Goal: Find specific page/section: Find specific page/section

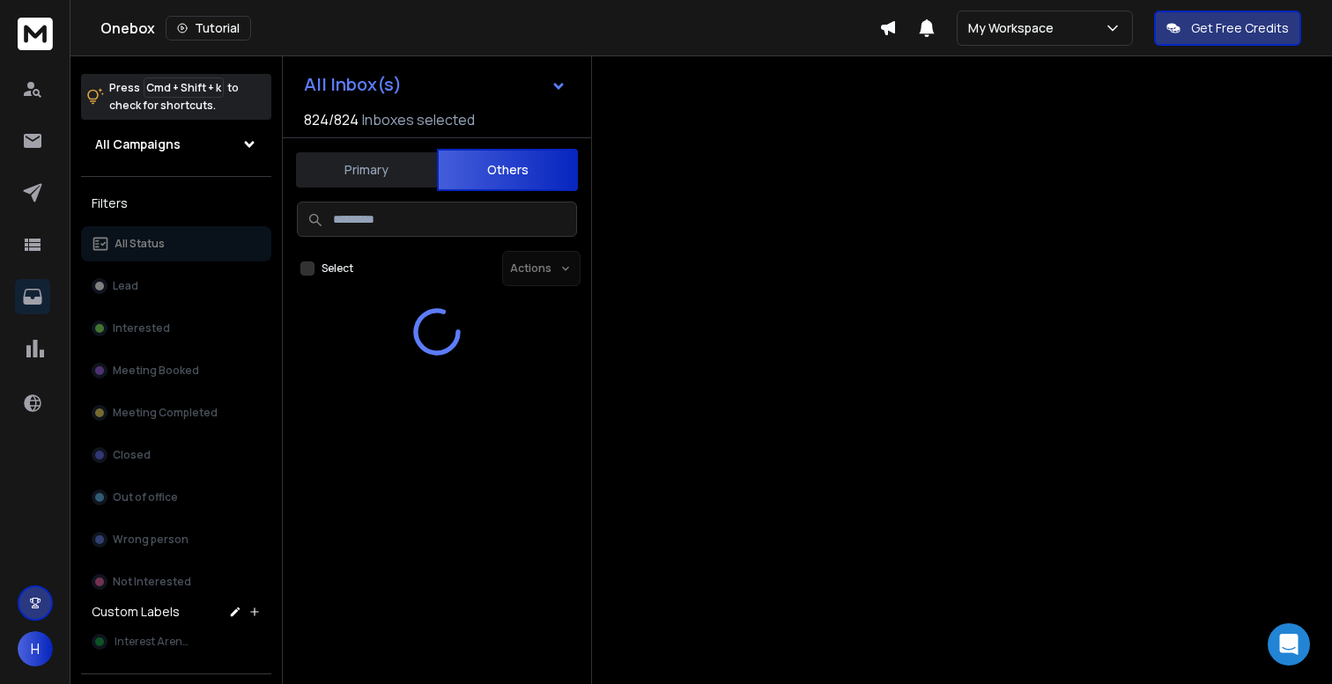
click at [513, 165] on button "Others" at bounding box center [507, 170] width 141 height 42
click at [512, 166] on button "Others" at bounding box center [507, 170] width 141 height 42
click at [355, 165] on button "Primary" at bounding box center [366, 170] width 141 height 39
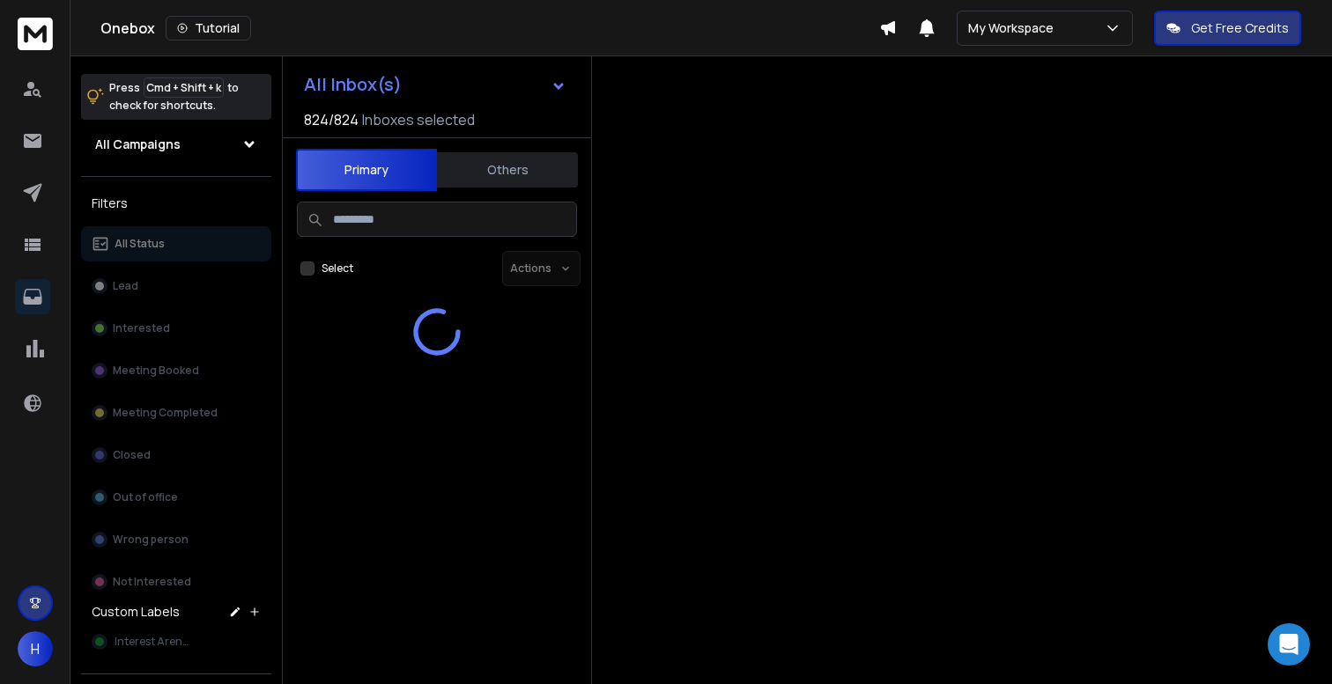
drag, startPoint x: 355, startPoint y: 165, endPoint x: 649, endPoint y: 257, distance: 308.4
click at [360, 168] on button "Primary" at bounding box center [366, 170] width 141 height 42
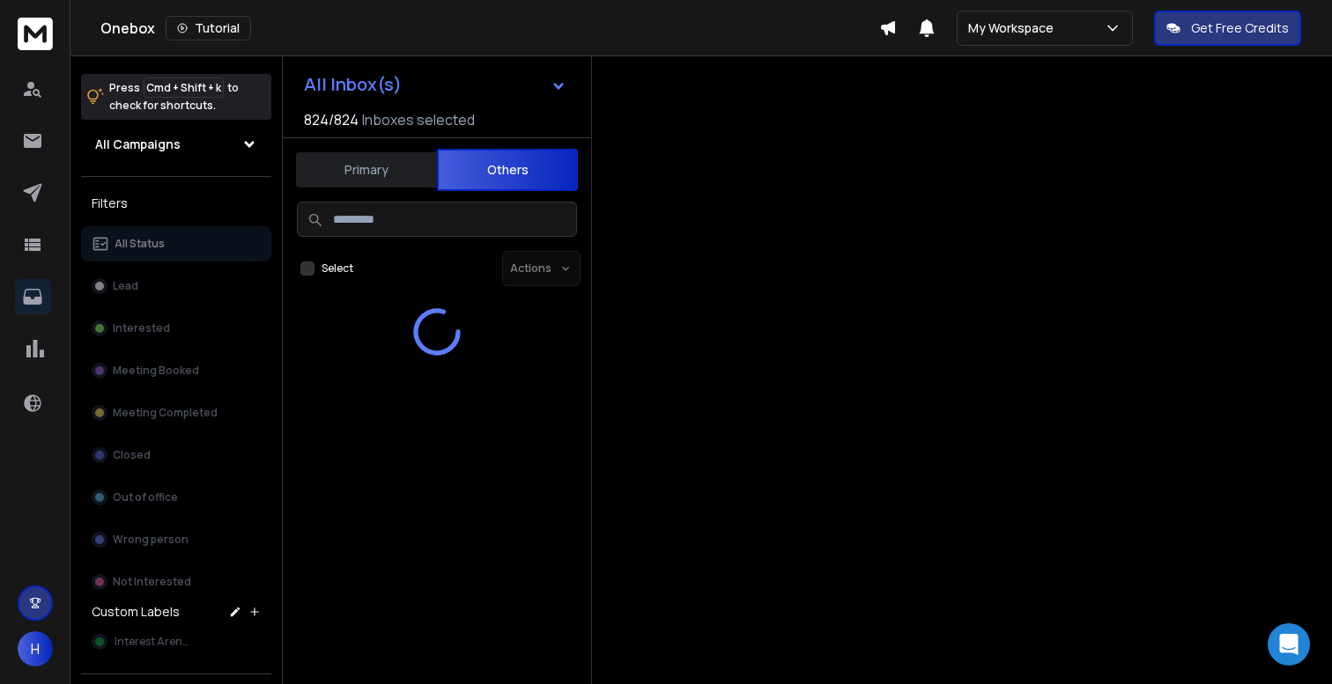
drag, startPoint x: 488, startPoint y: 156, endPoint x: 490, endPoint y: 167, distance: 11.6
click at [488, 156] on button "Others" at bounding box center [507, 170] width 141 height 42
click at [491, 168] on button "Others" at bounding box center [507, 170] width 141 height 42
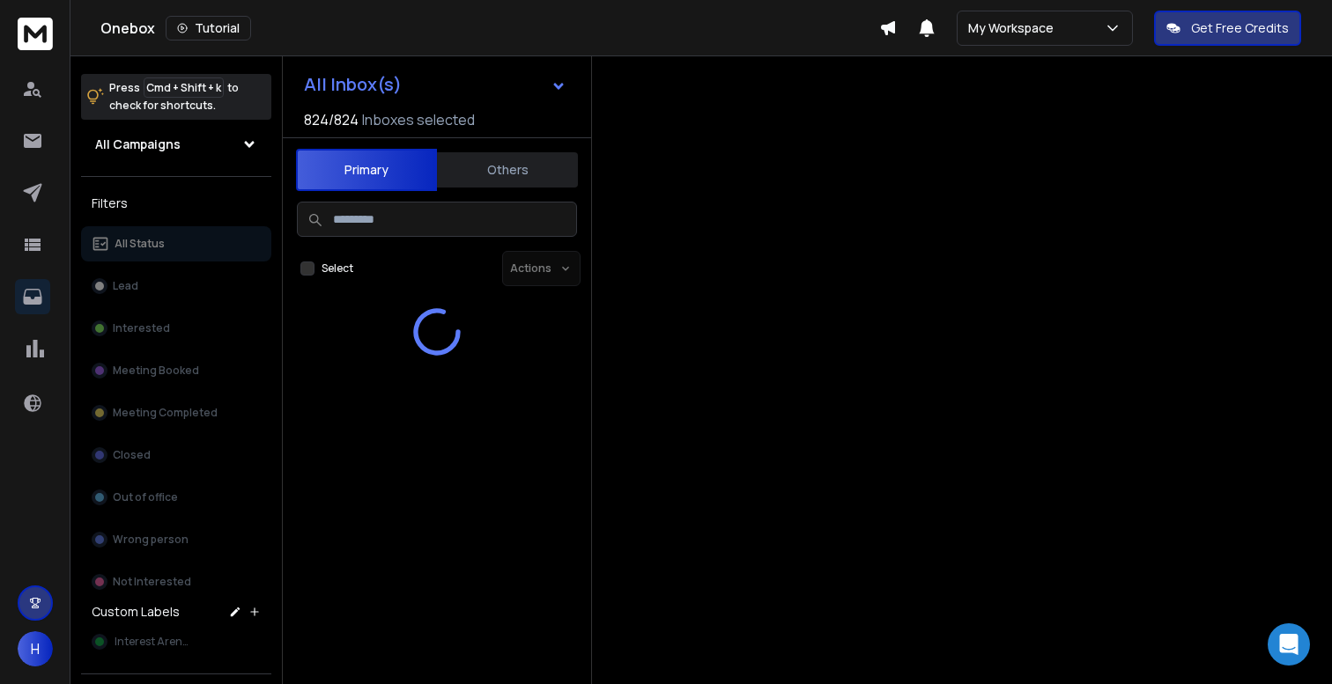
click at [341, 167] on button "Primary" at bounding box center [366, 170] width 141 height 42
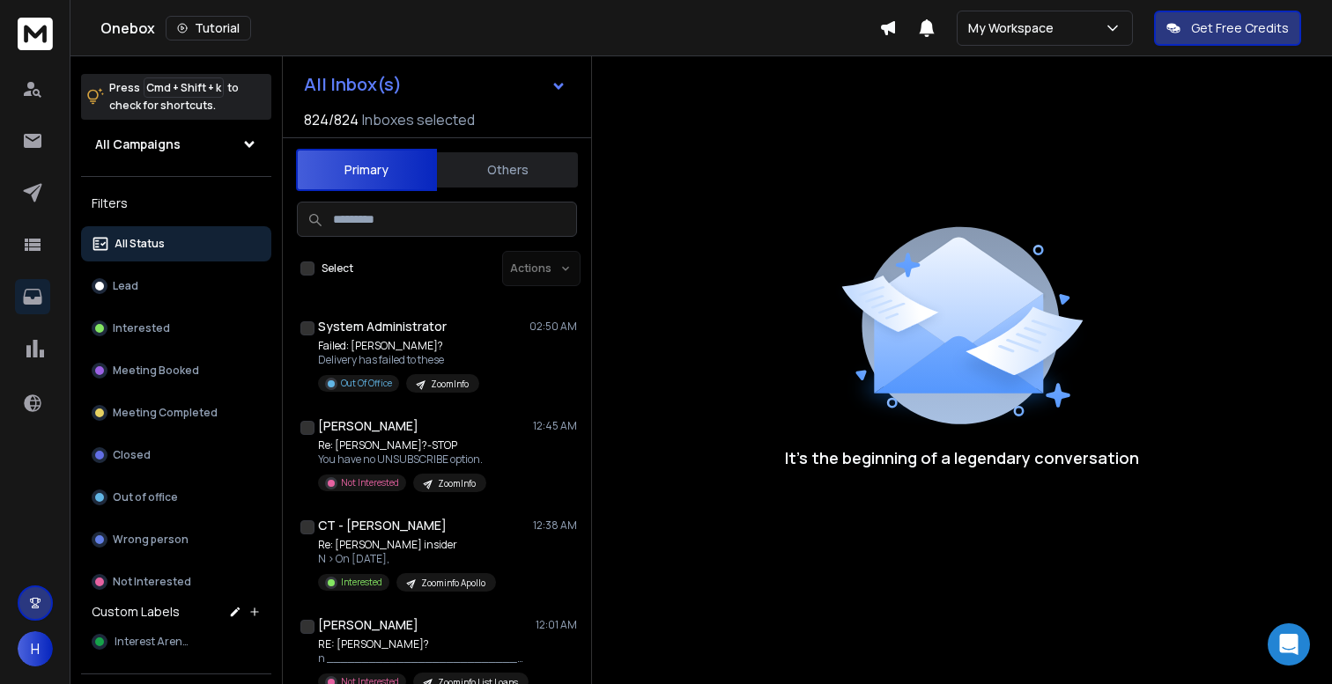
click at [489, 159] on button "Others" at bounding box center [507, 170] width 141 height 39
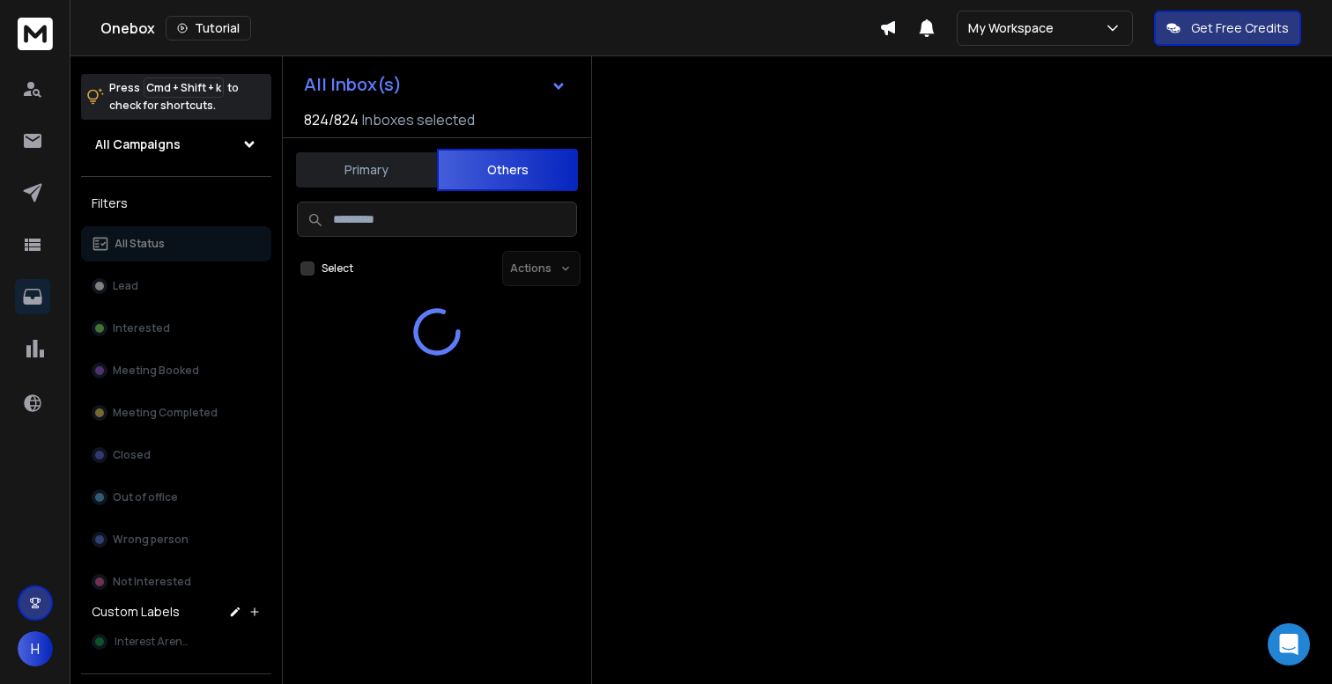
drag, startPoint x: 486, startPoint y: 159, endPoint x: 469, endPoint y: 166, distance: 19.3
click at [484, 159] on button "Others" at bounding box center [507, 170] width 141 height 42
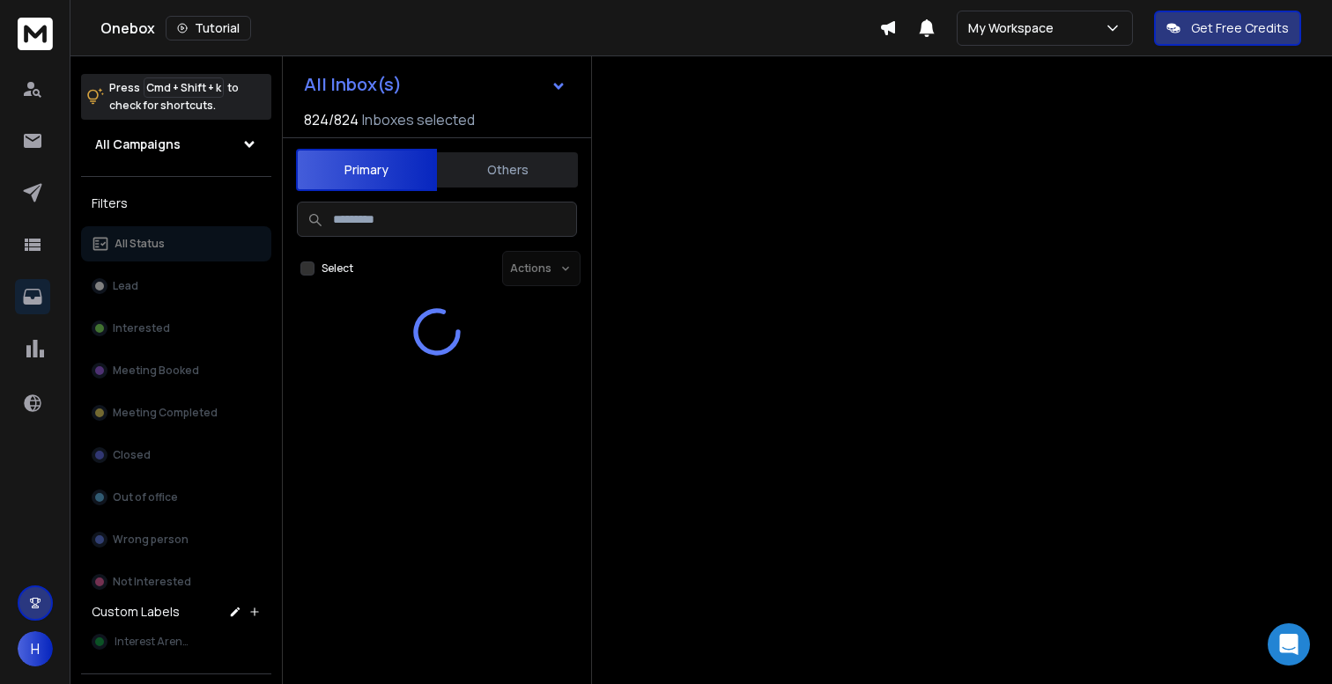
click at [363, 155] on button "Primary" at bounding box center [366, 170] width 141 height 42
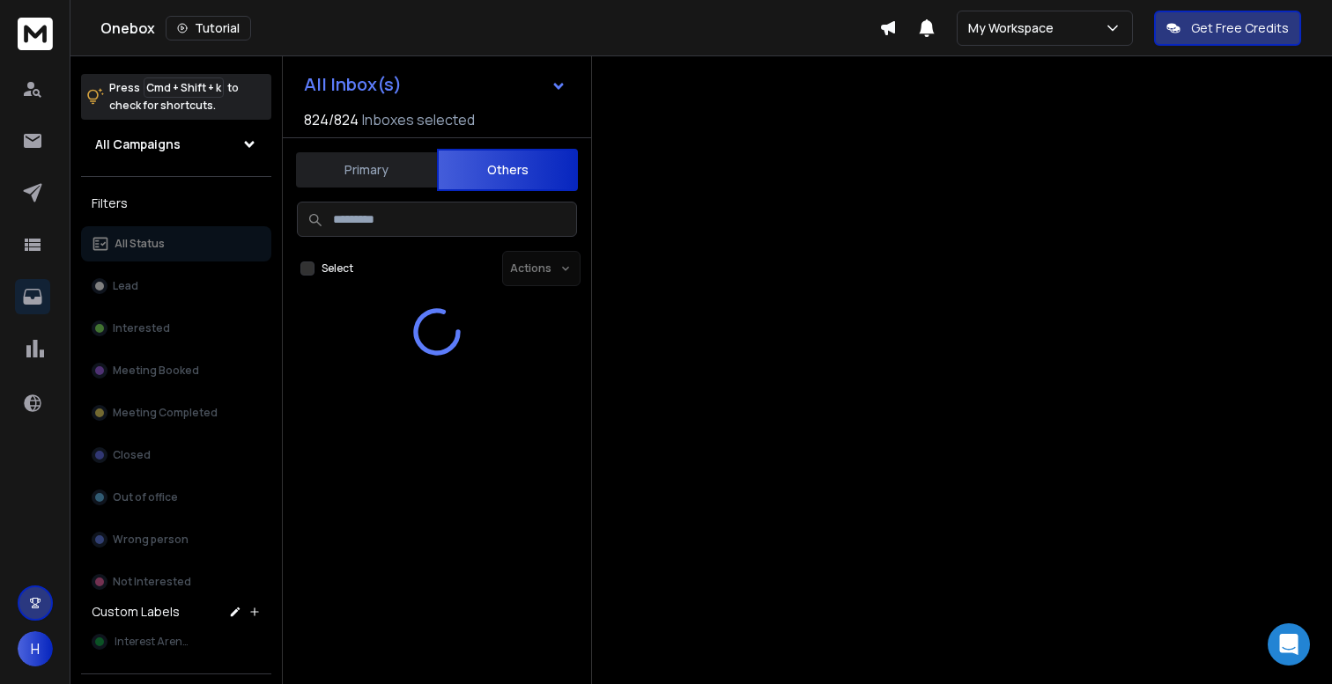
click at [461, 162] on button "Others" at bounding box center [507, 170] width 141 height 42
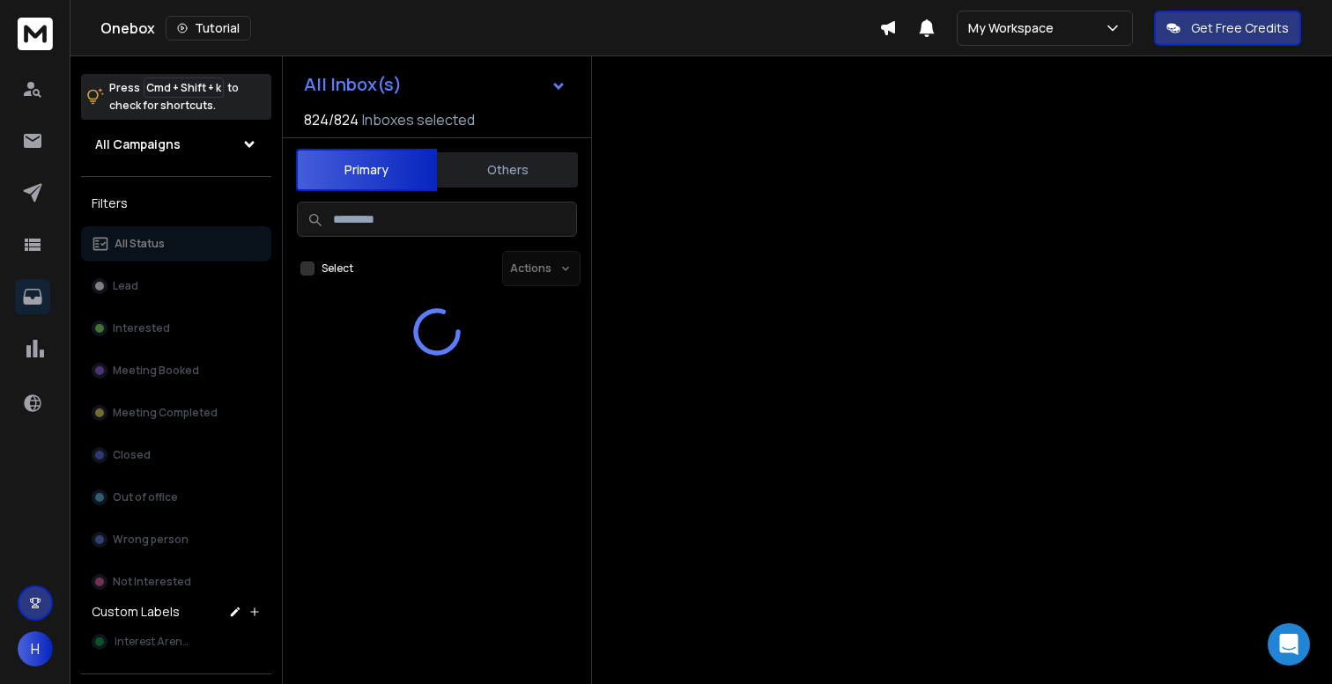
click at [424, 160] on button "Primary" at bounding box center [366, 170] width 141 height 42
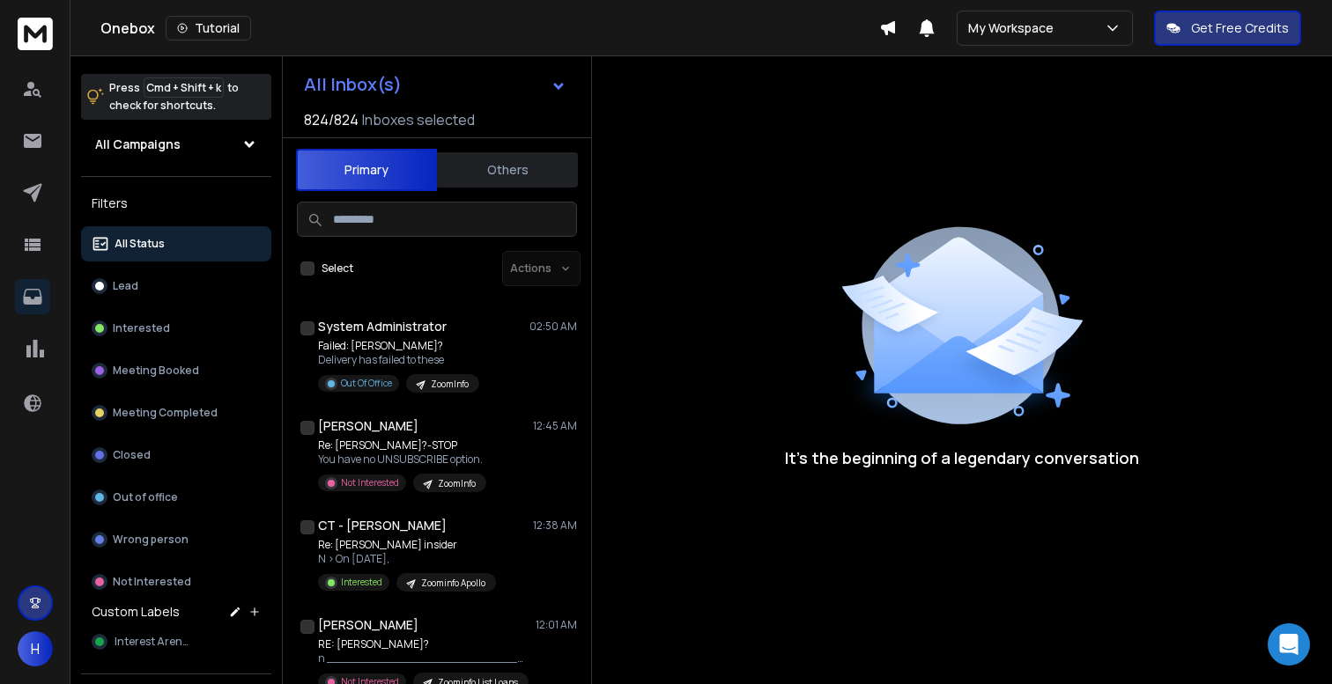
click at [478, 166] on button "Others" at bounding box center [507, 170] width 141 height 39
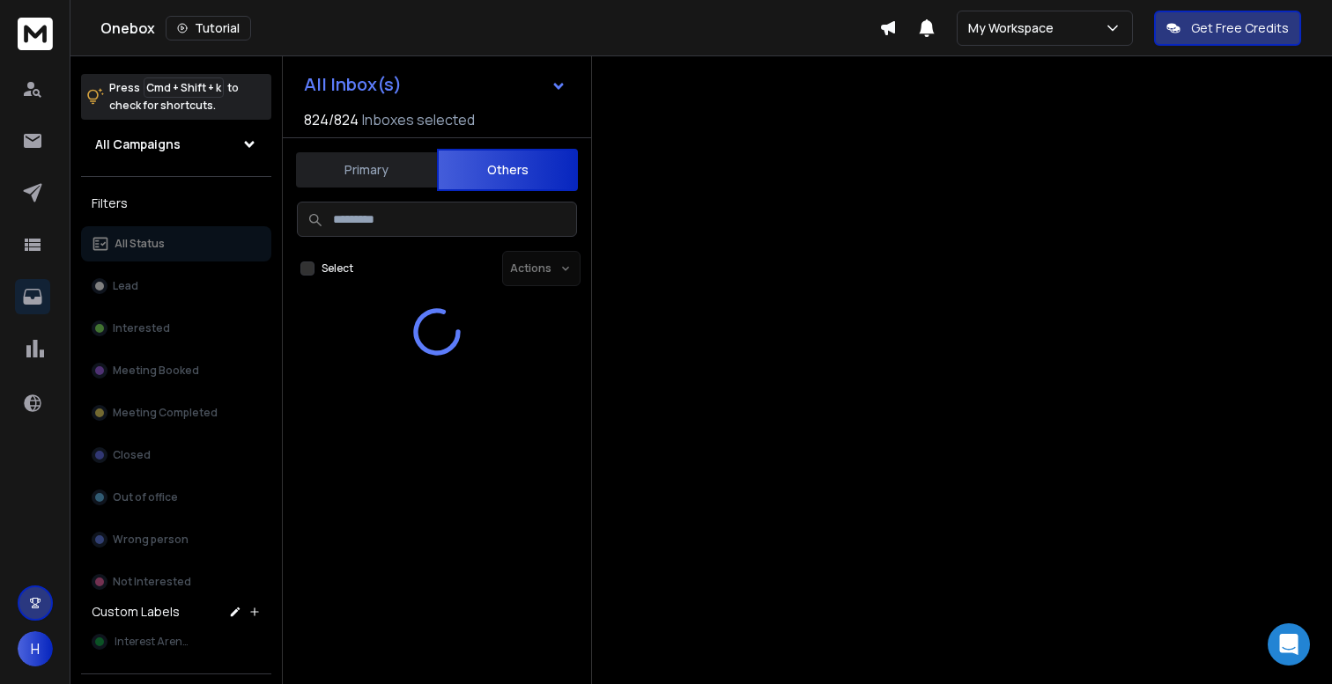
drag, startPoint x: 474, startPoint y: 160, endPoint x: 420, endPoint y: 159, distance: 53.7
click at [462, 160] on button "Others" at bounding box center [507, 170] width 141 height 42
click at [370, 162] on button "Primary" at bounding box center [366, 170] width 141 height 39
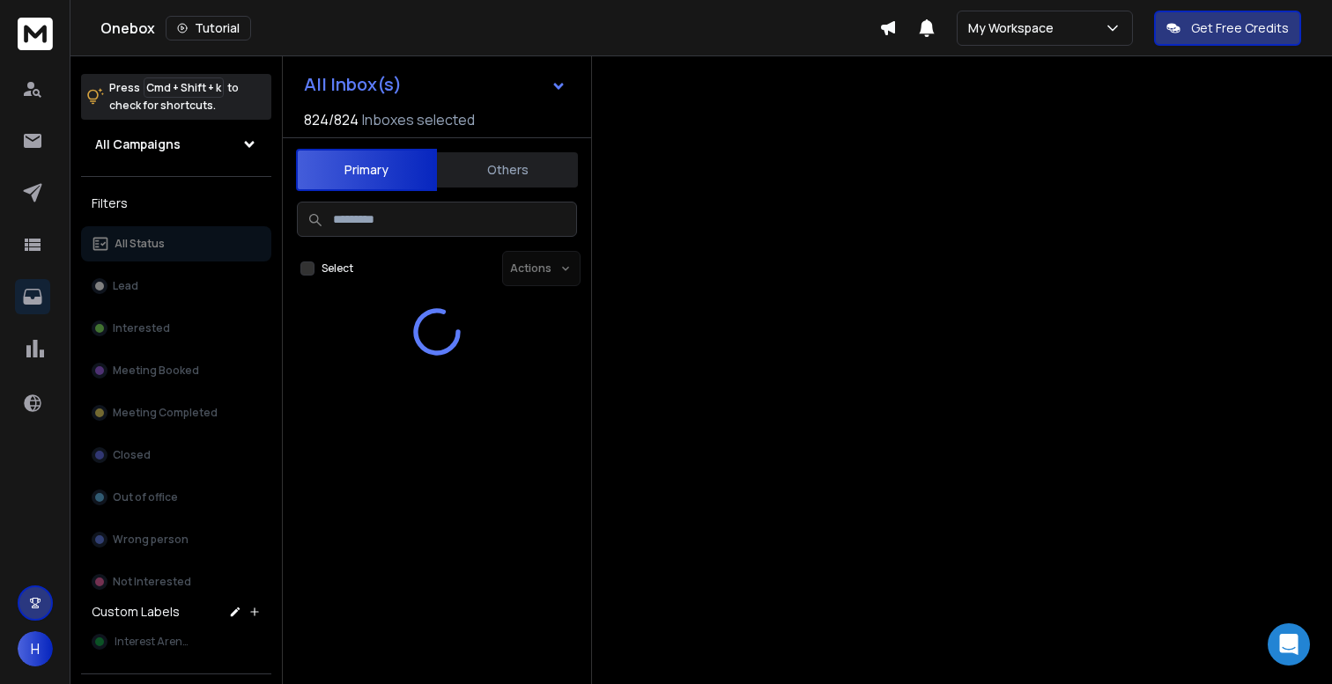
click at [370, 162] on button "Primary" at bounding box center [366, 170] width 141 height 42
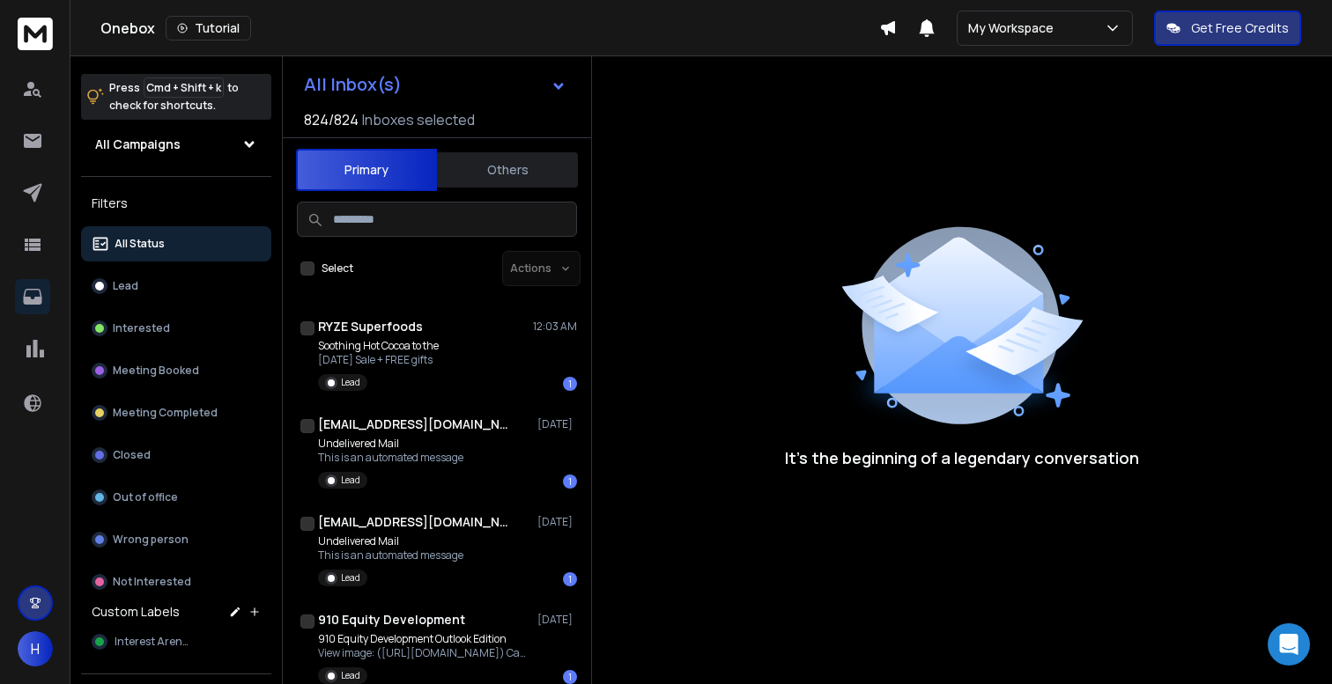
drag, startPoint x: 536, startPoint y: 230, endPoint x: 524, endPoint y: 216, distance: 18.2
click at [534, 227] on input at bounding box center [437, 219] width 280 height 35
click at [478, 184] on button "Others" at bounding box center [507, 170] width 141 height 39
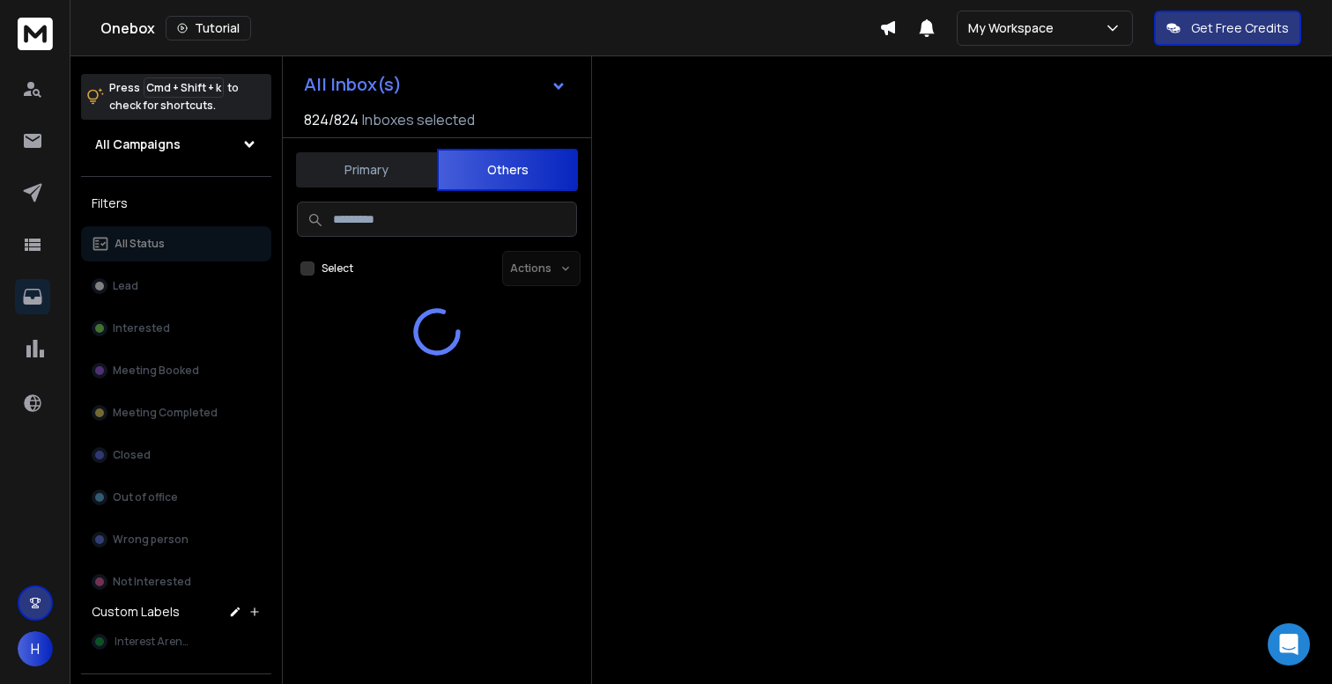
drag, startPoint x: 478, startPoint y: 183, endPoint x: 467, endPoint y: 181, distance: 11.8
click at [467, 181] on button "Others" at bounding box center [507, 170] width 141 height 42
click at [397, 170] on button "Primary" at bounding box center [366, 170] width 141 height 39
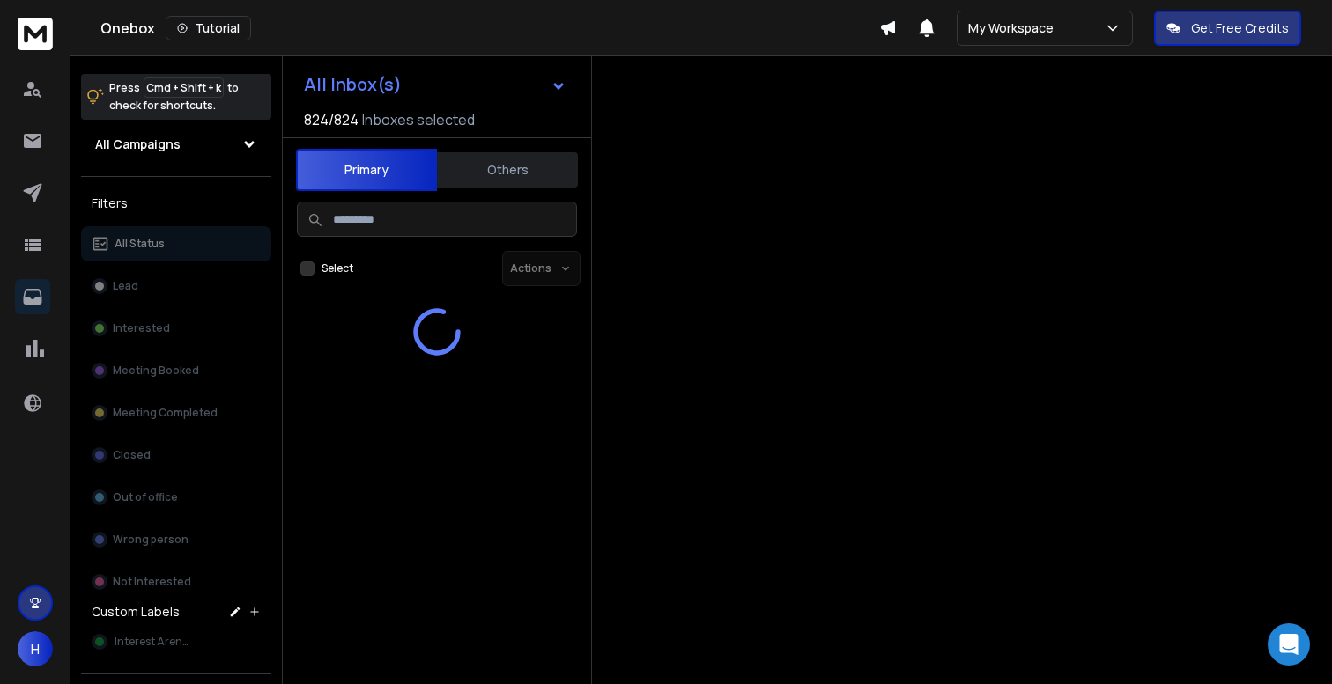
click at [397, 169] on button "Primary" at bounding box center [366, 170] width 141 height 42
